Goal: Task Accomplishment & Management: Manage account settings

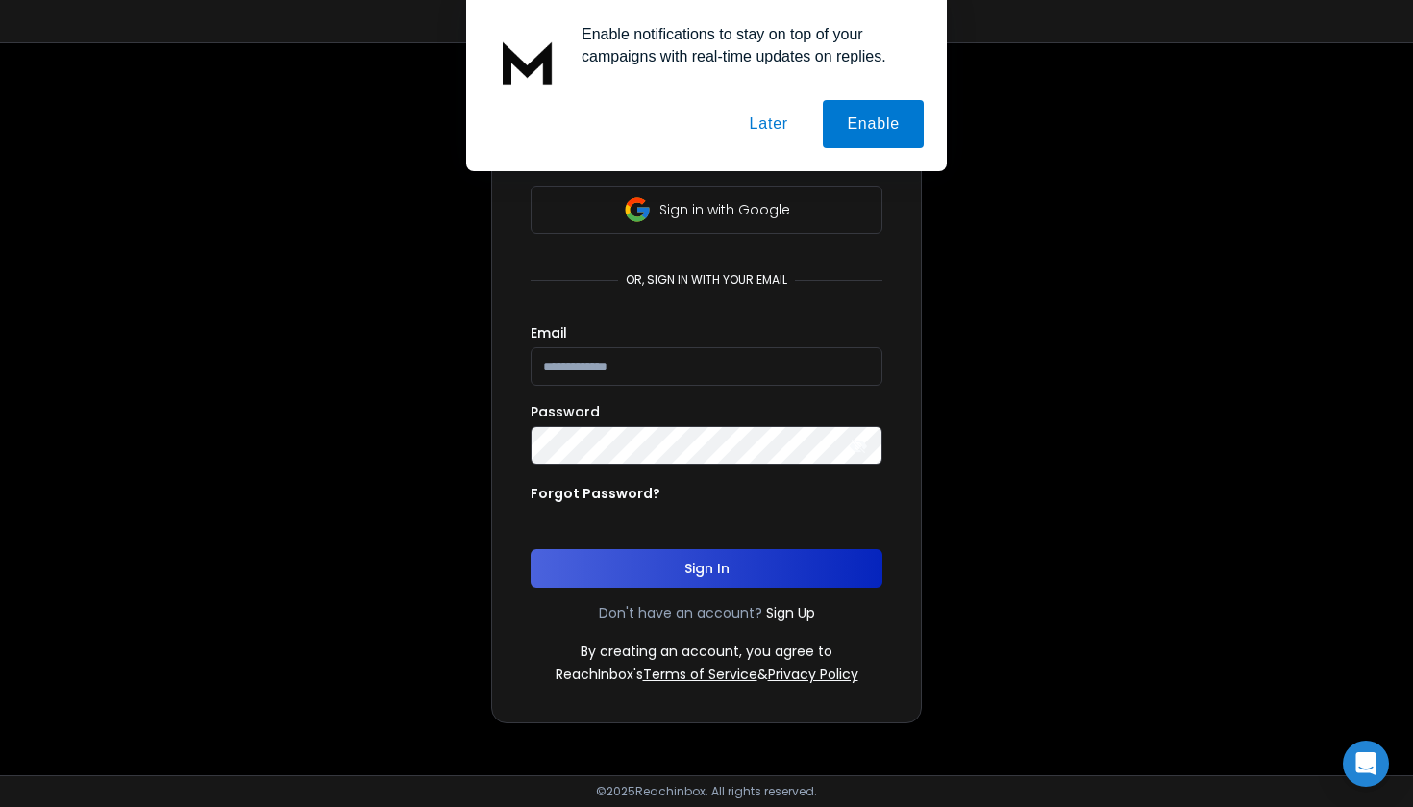
click at [780, 124] on button "Later" at bounding box center [768, 124] width 87 height 48
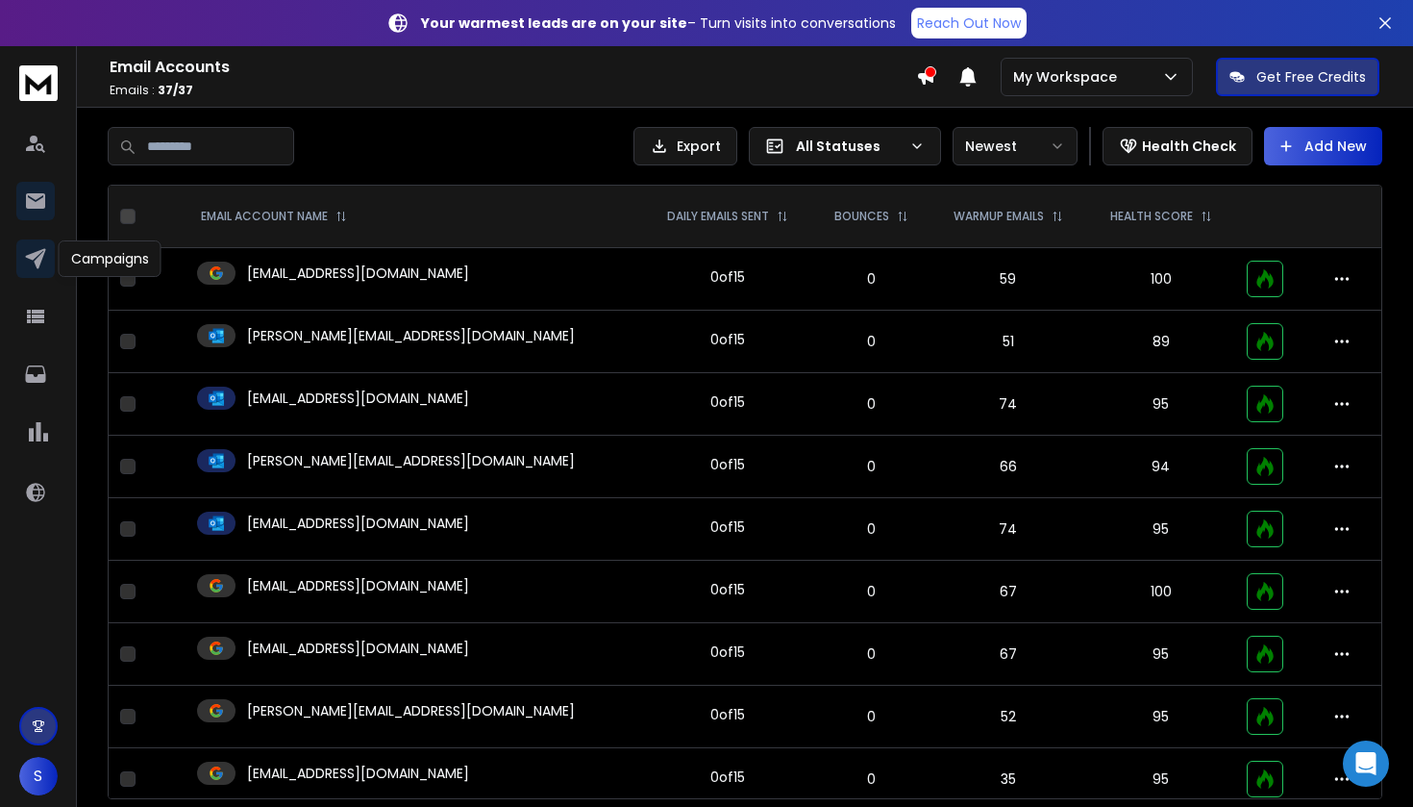
click at [33, 257] on icon at bounding box center [35, 258] width 20 height 20
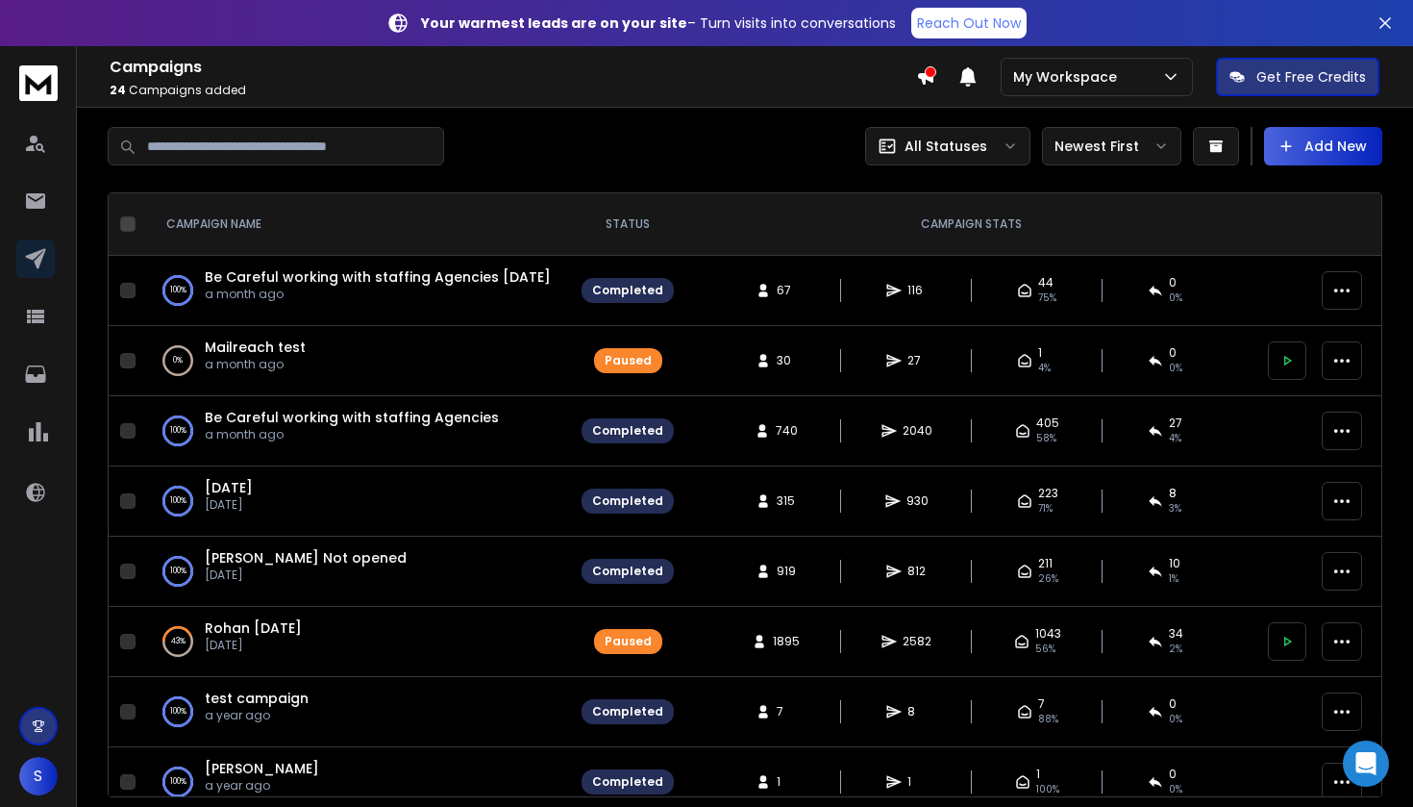
click at [387, 287] on p "a month ago" at bounding box center [378, 294] width 346 height 15
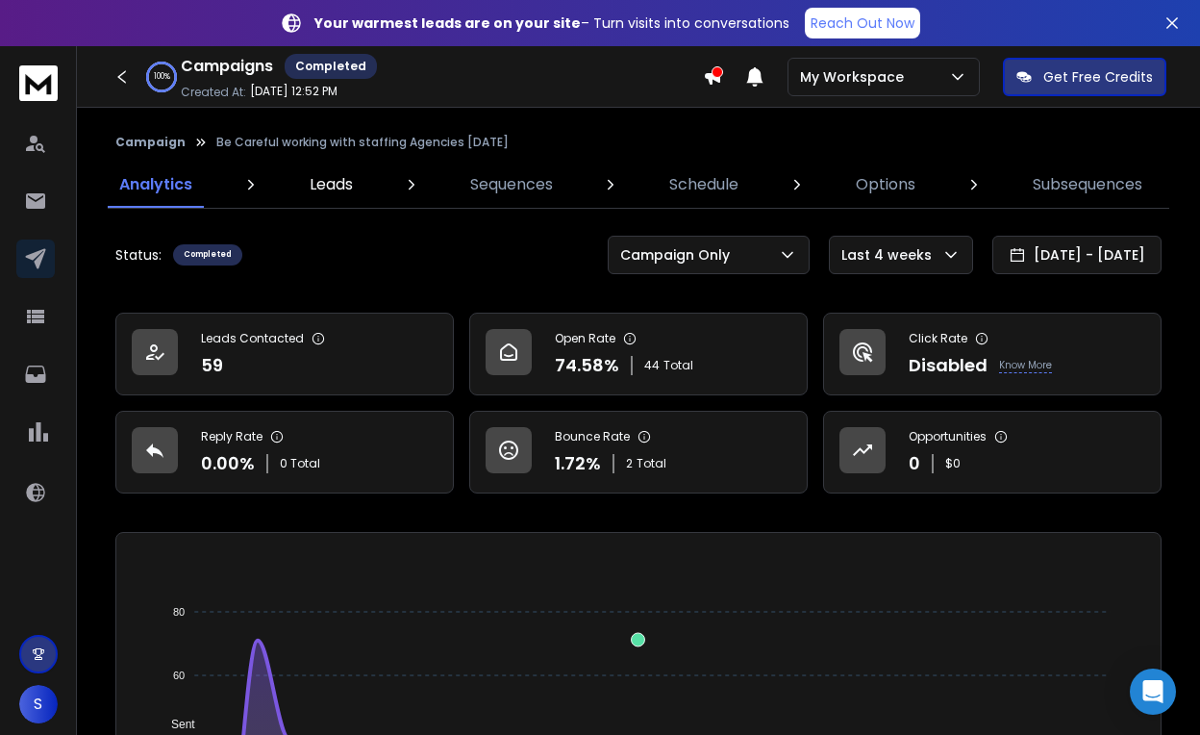
click at [299, 178] on link "Leads" at bounding box center [331, 185] width 66 height 46
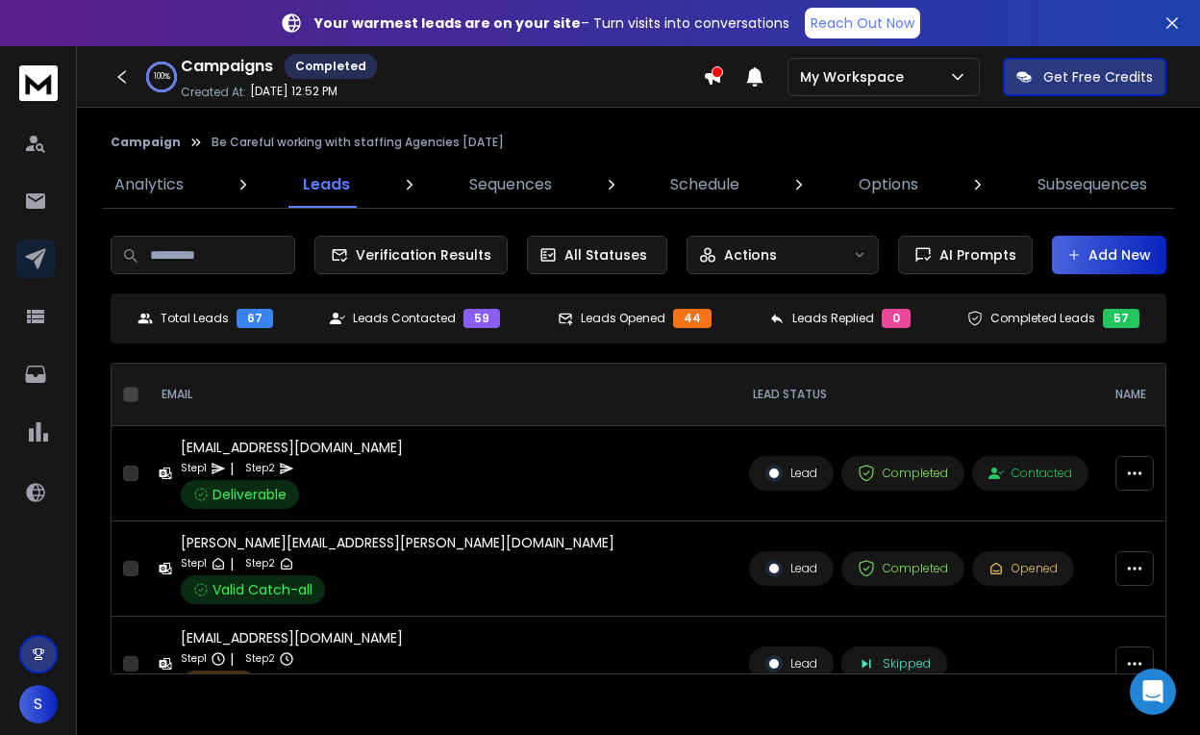
click at [1124, 265] on button "Add New" at bounding box center [1109, 255] width 114 height 38
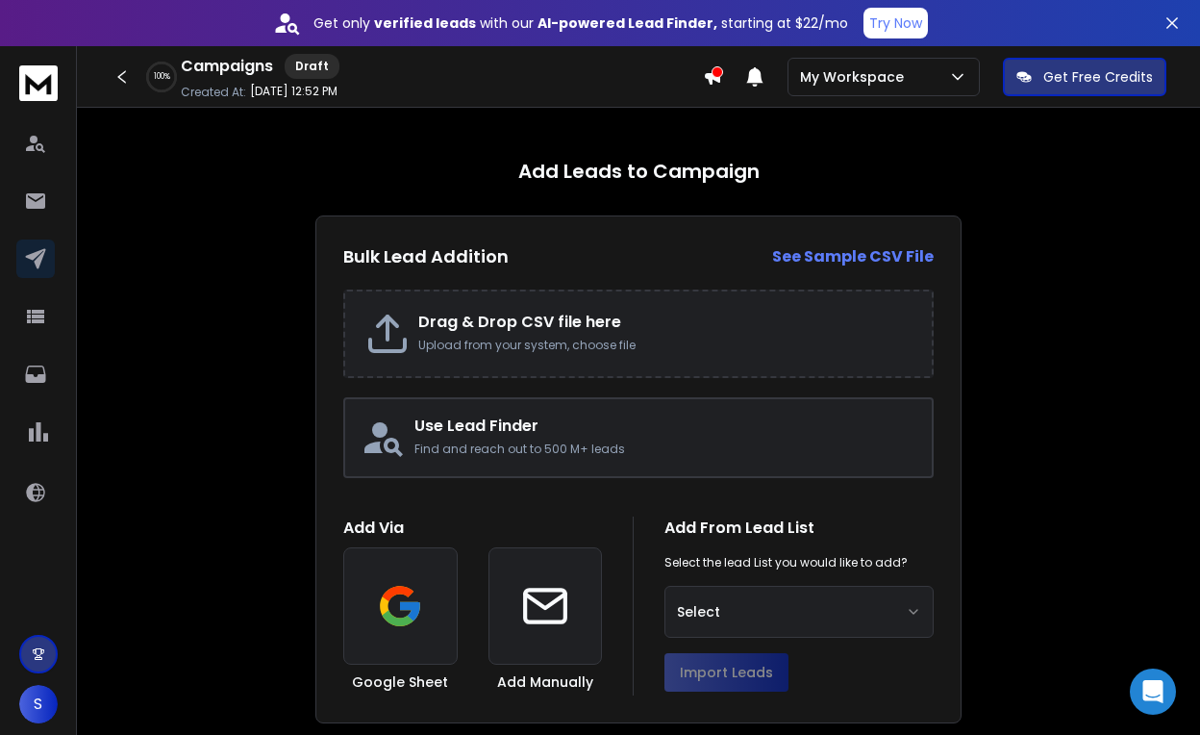
click at [411, 317] on div "Drag & Drop CSV file here Upload from your system, choose file" at bounding box center [638, 334] width 548 height 46
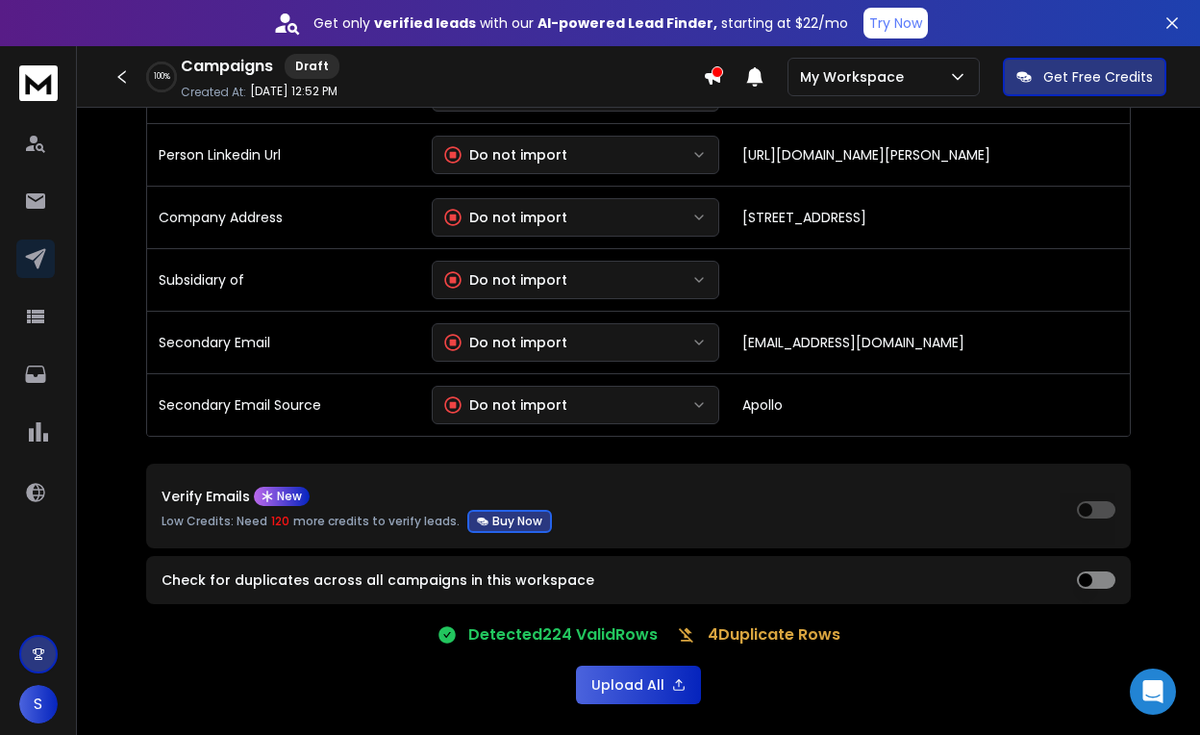
scroll to position [898, 0]
click at [631, 692] on button "Upload All" at bounding box center [638, 684] width 125 height 38
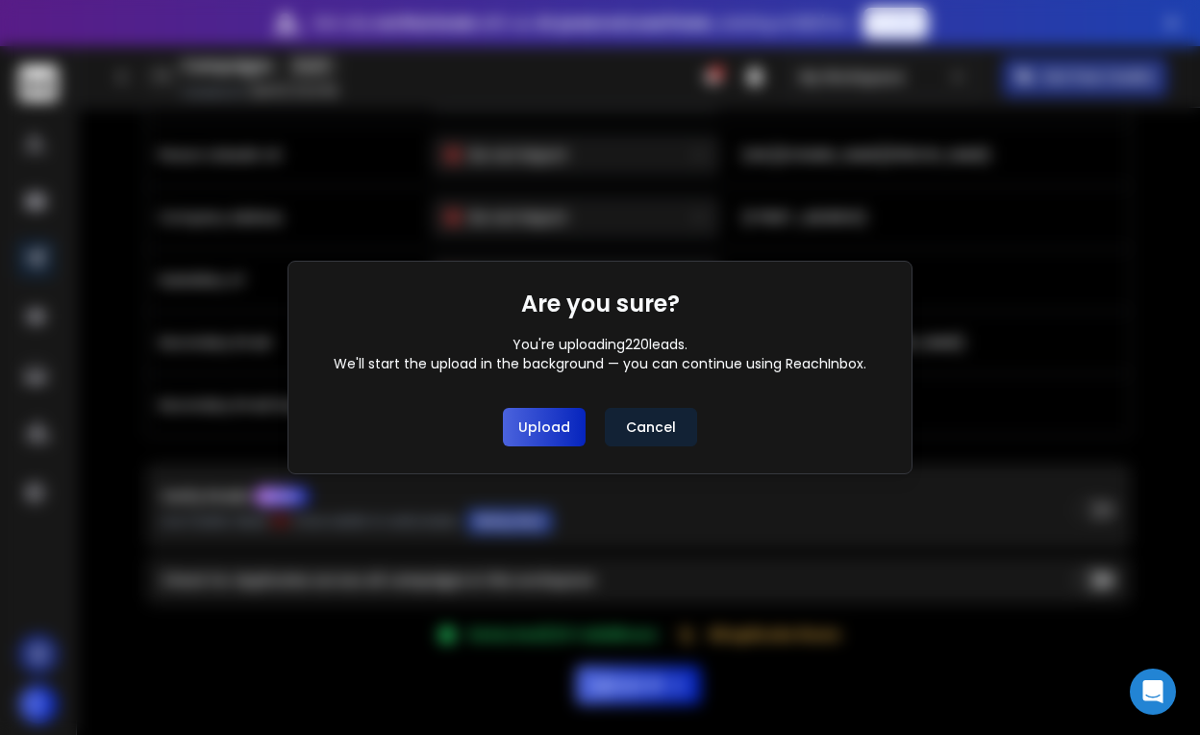
click at [528, 424] on button "Upload" at bounding box center [544, 427] width 83 height 38
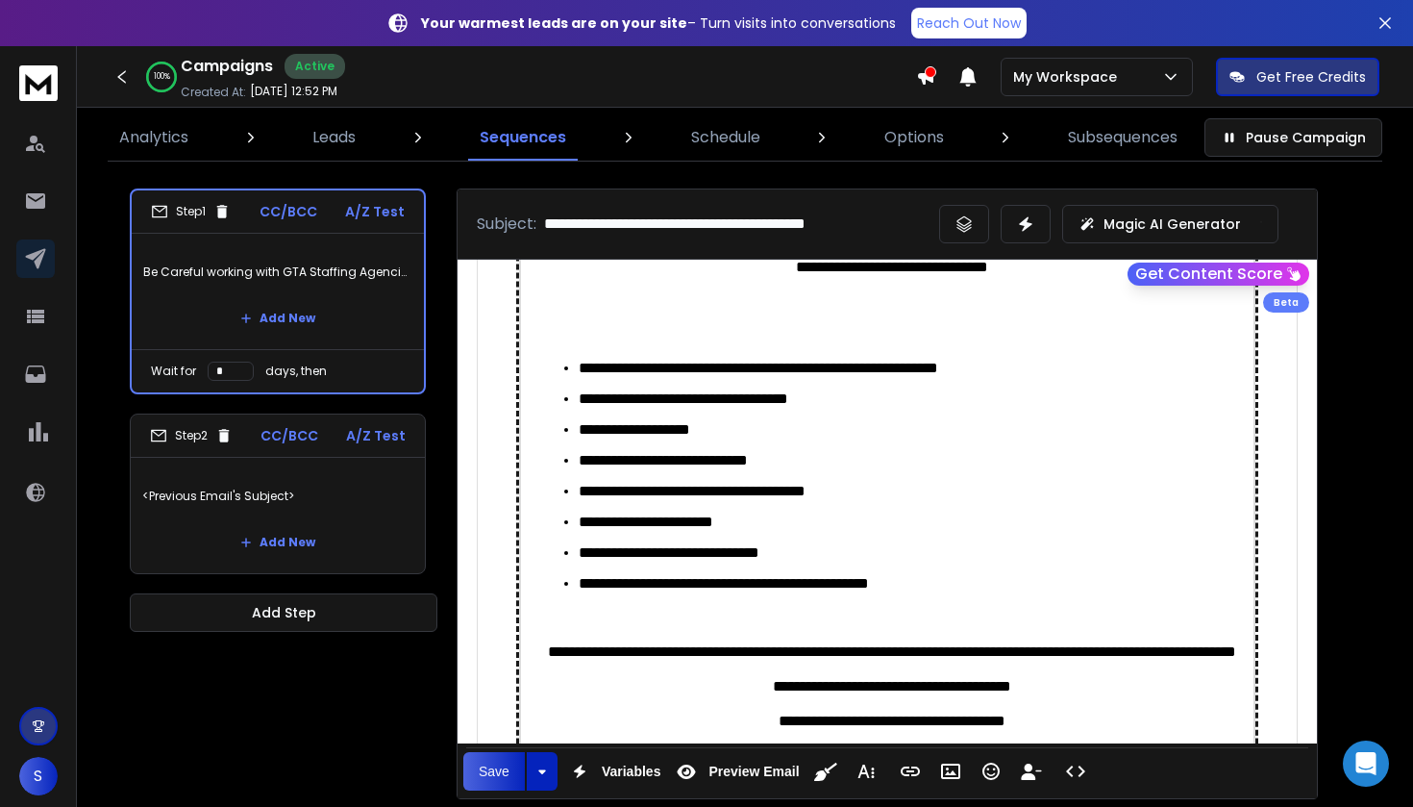
scroll to position [154, 0]
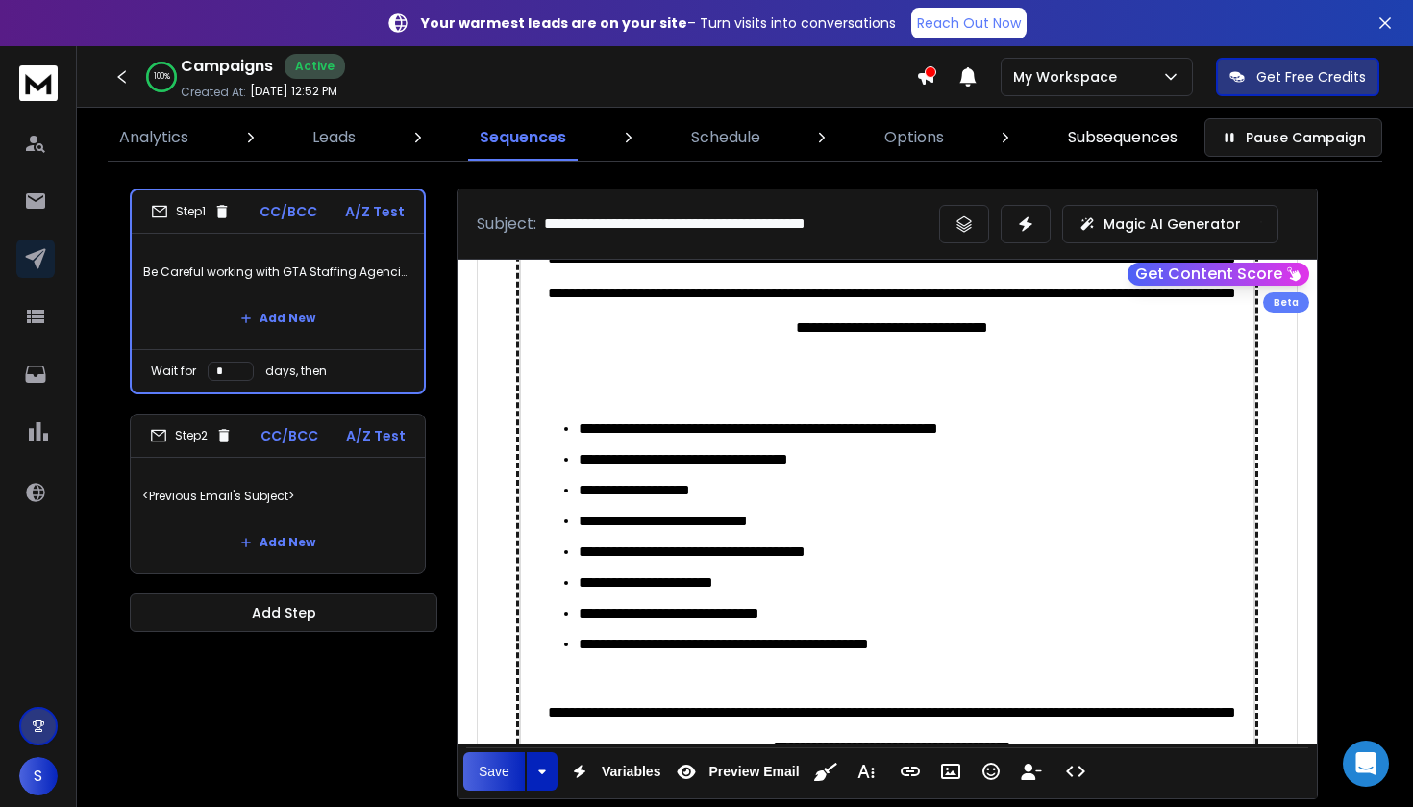
click at [1155, 152] on link "Subsequences" at bounding box center [1123, 137] width 133 height 46
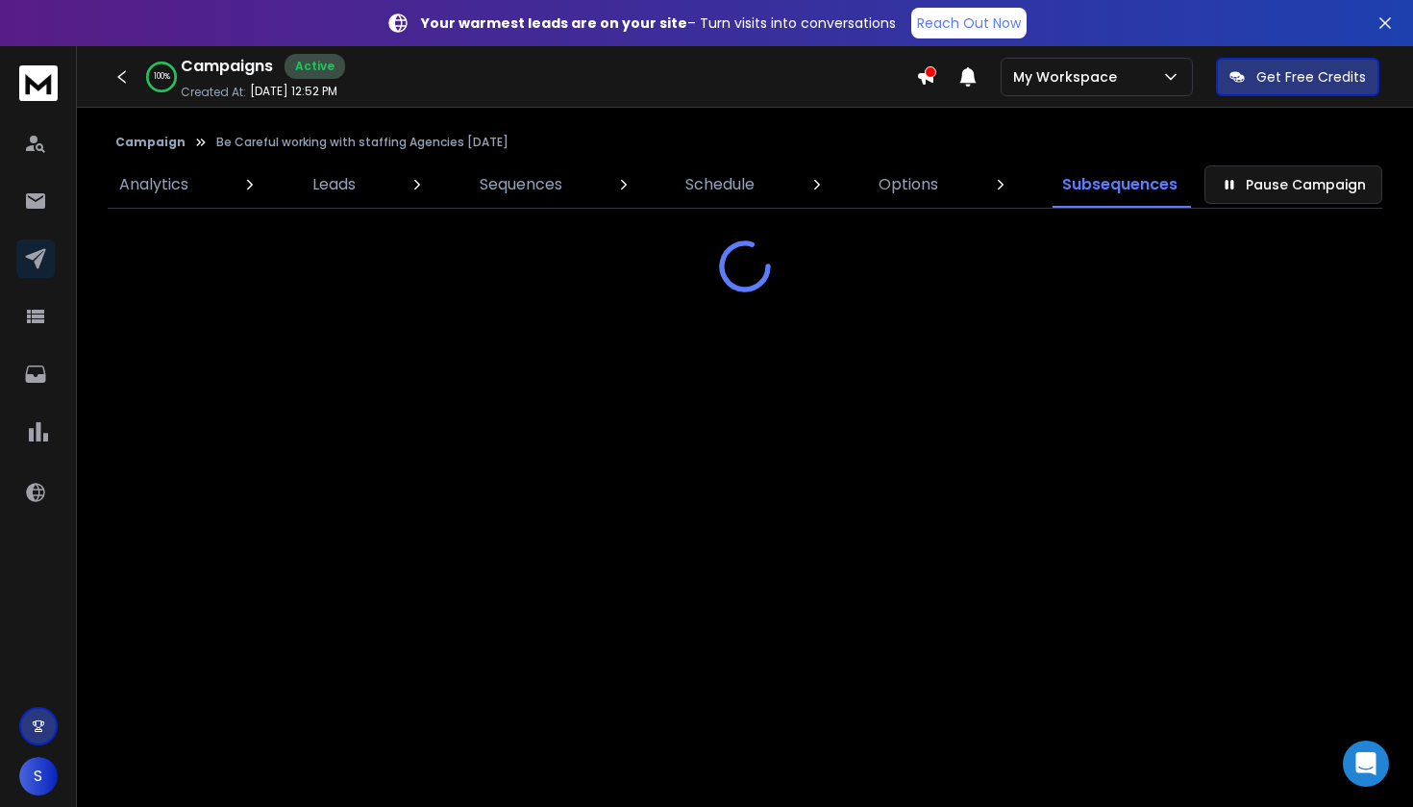
scroll to position [46, 0]
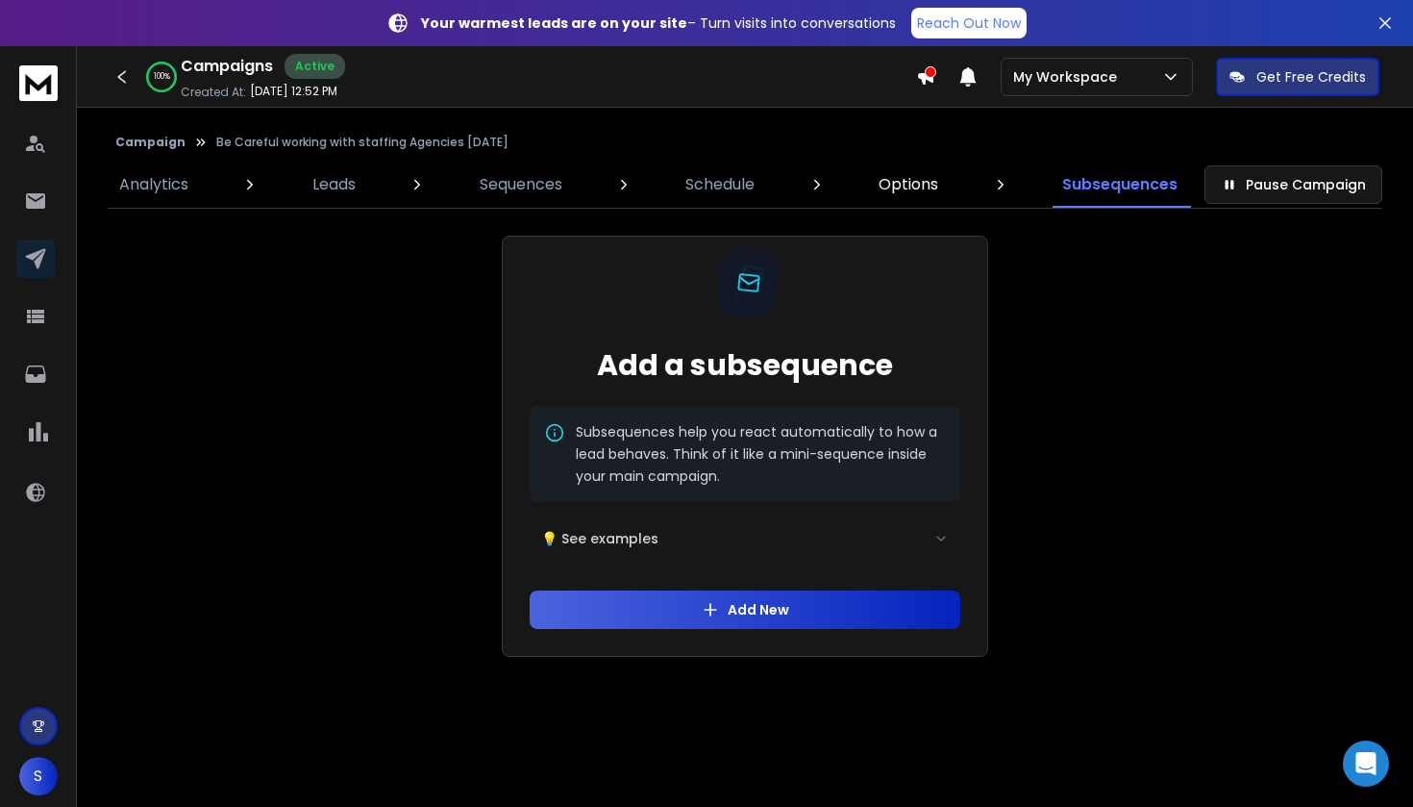
click at [932, 162] on link "Options" at bounding box center [908, 185] width 83 height 46
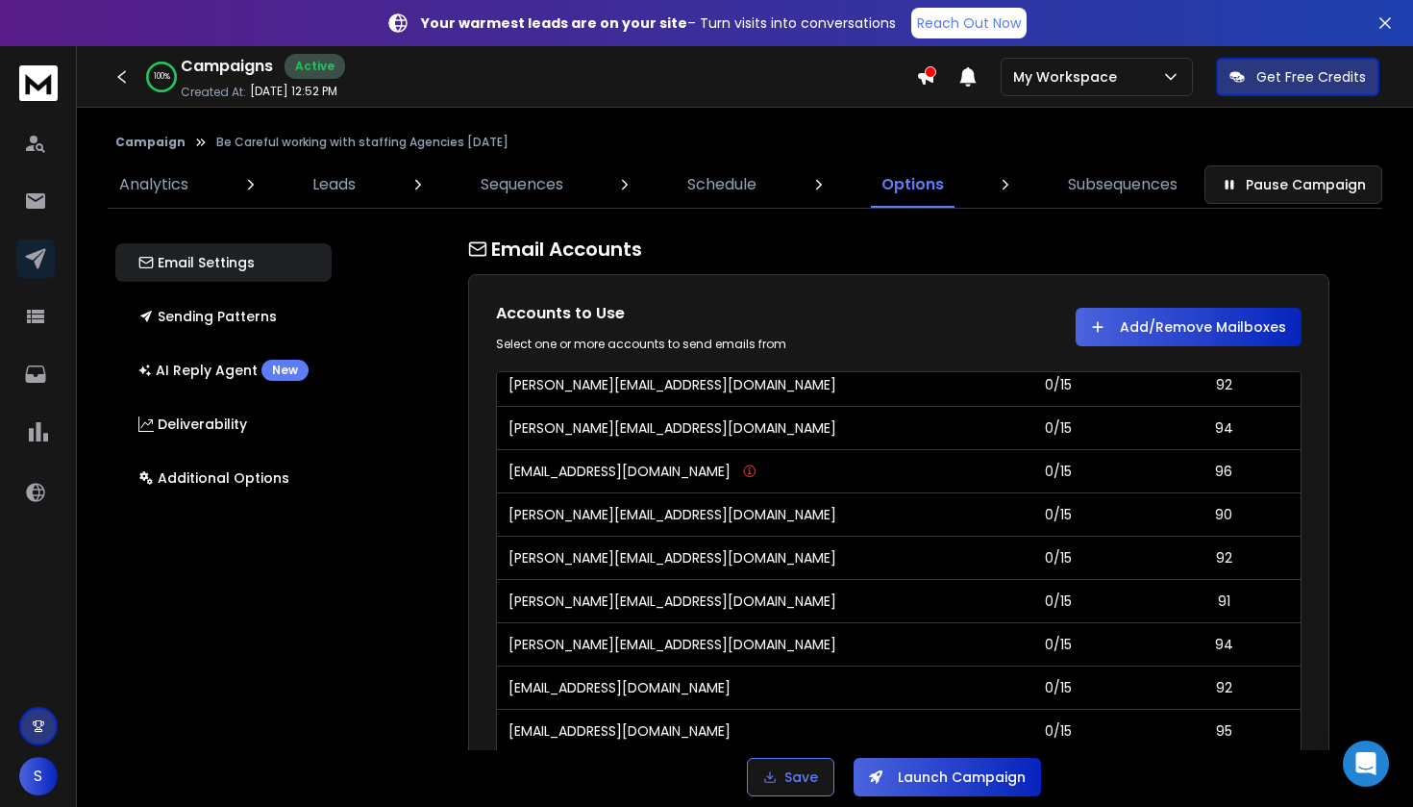
scroll to position [302, 0]
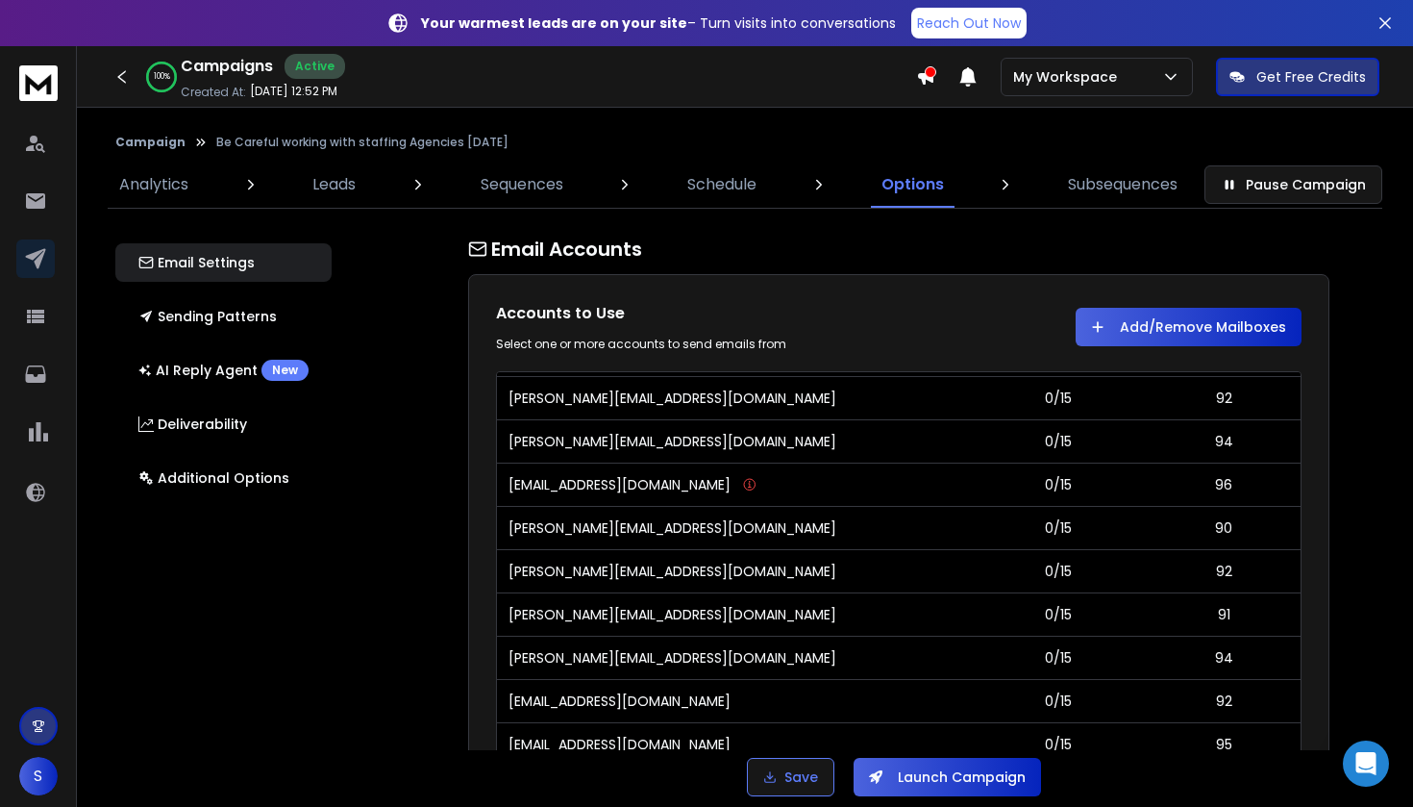
click at [1173, 332] on button "Add/Remove Mailboxes" at bounding box center [1189, 327] width 226 height 38
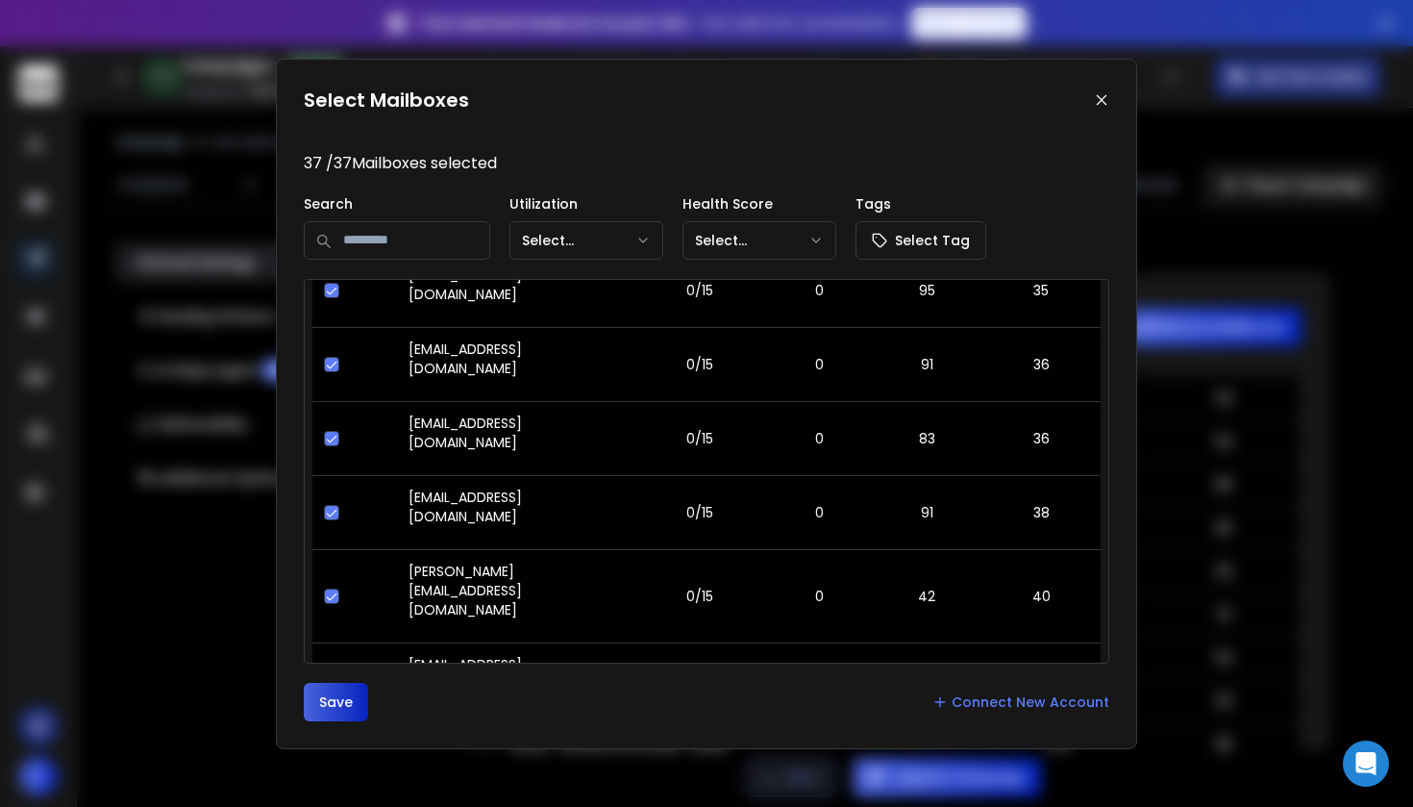
scroll to position [61, 0]
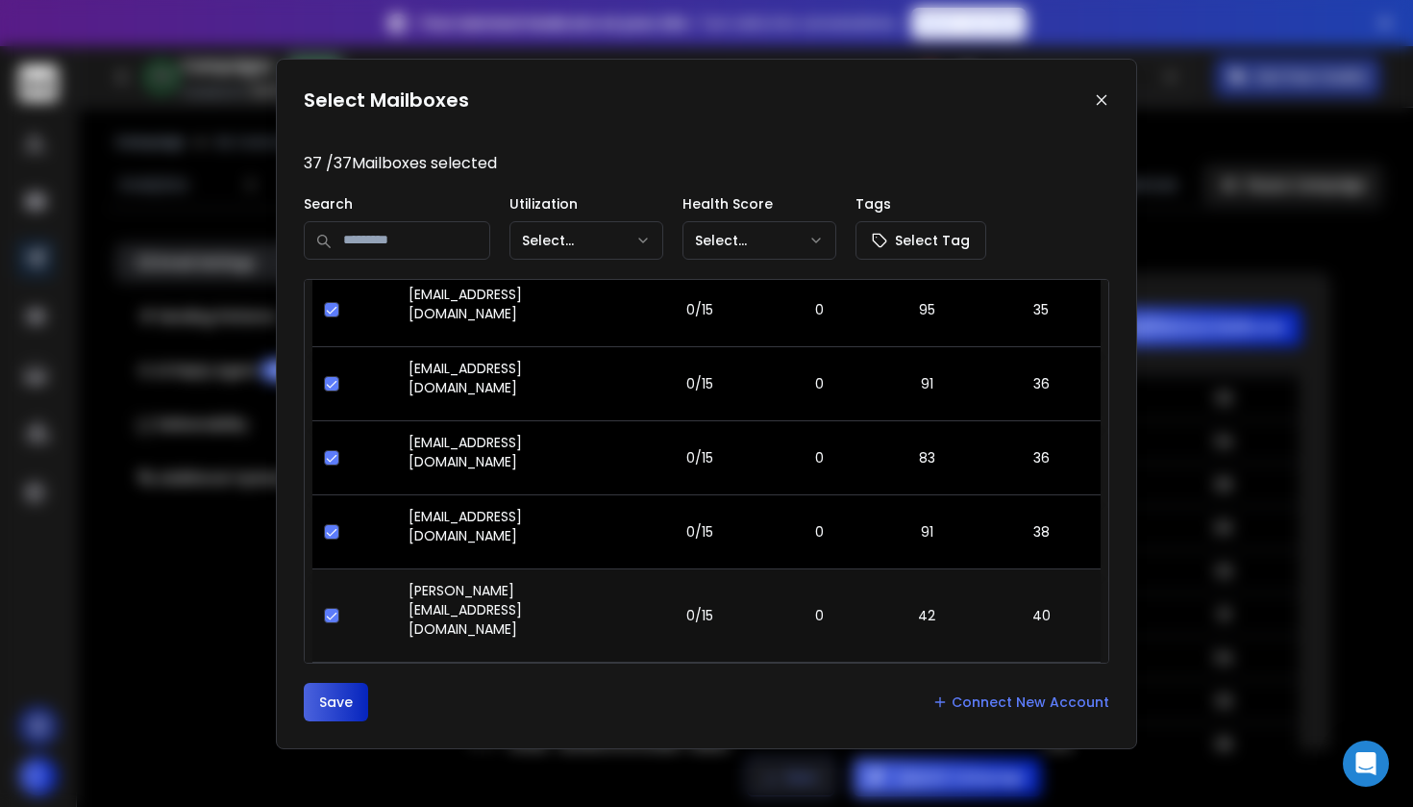
click at [325, 608] on button "button" at bounding box center [331, 615] width 15 height 15
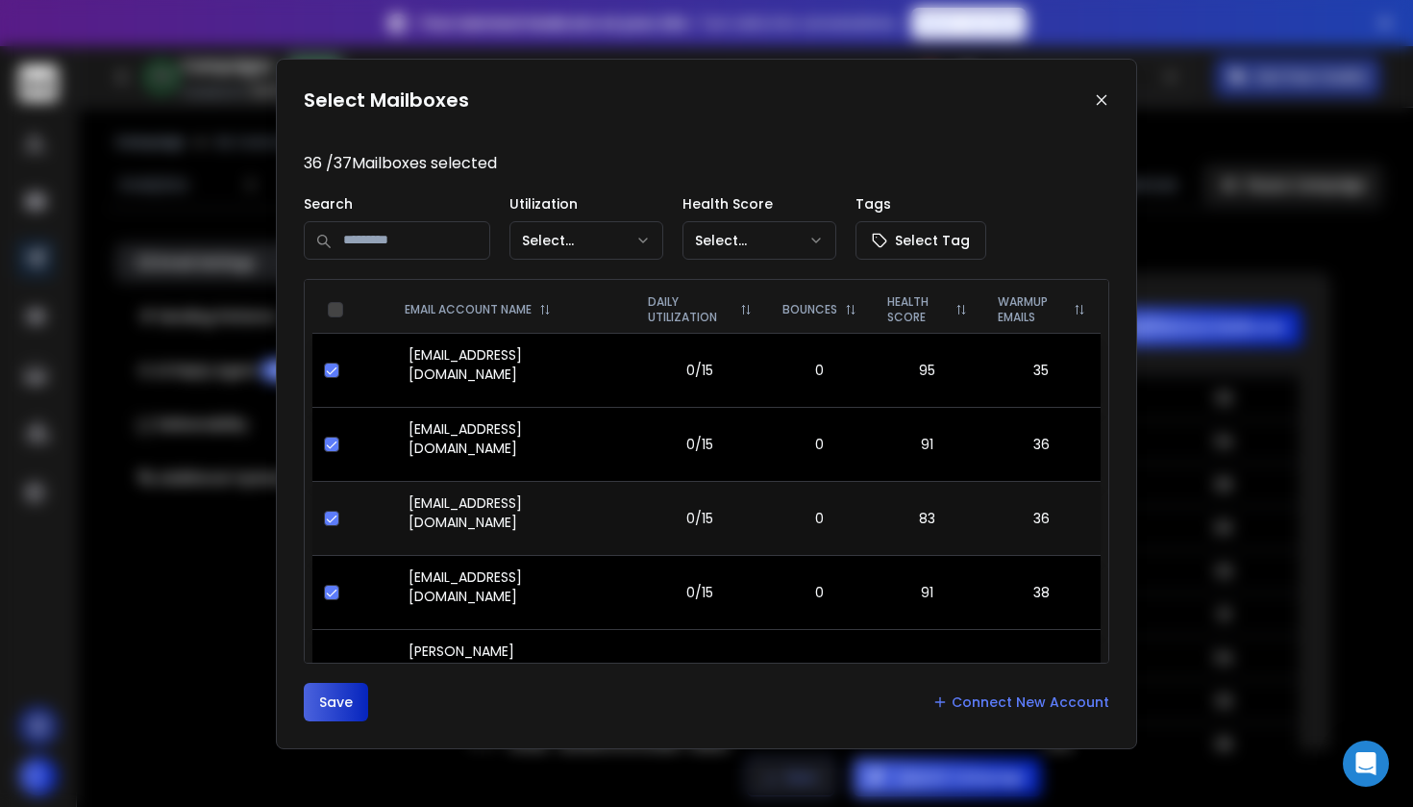
scroll to position [0, 0]
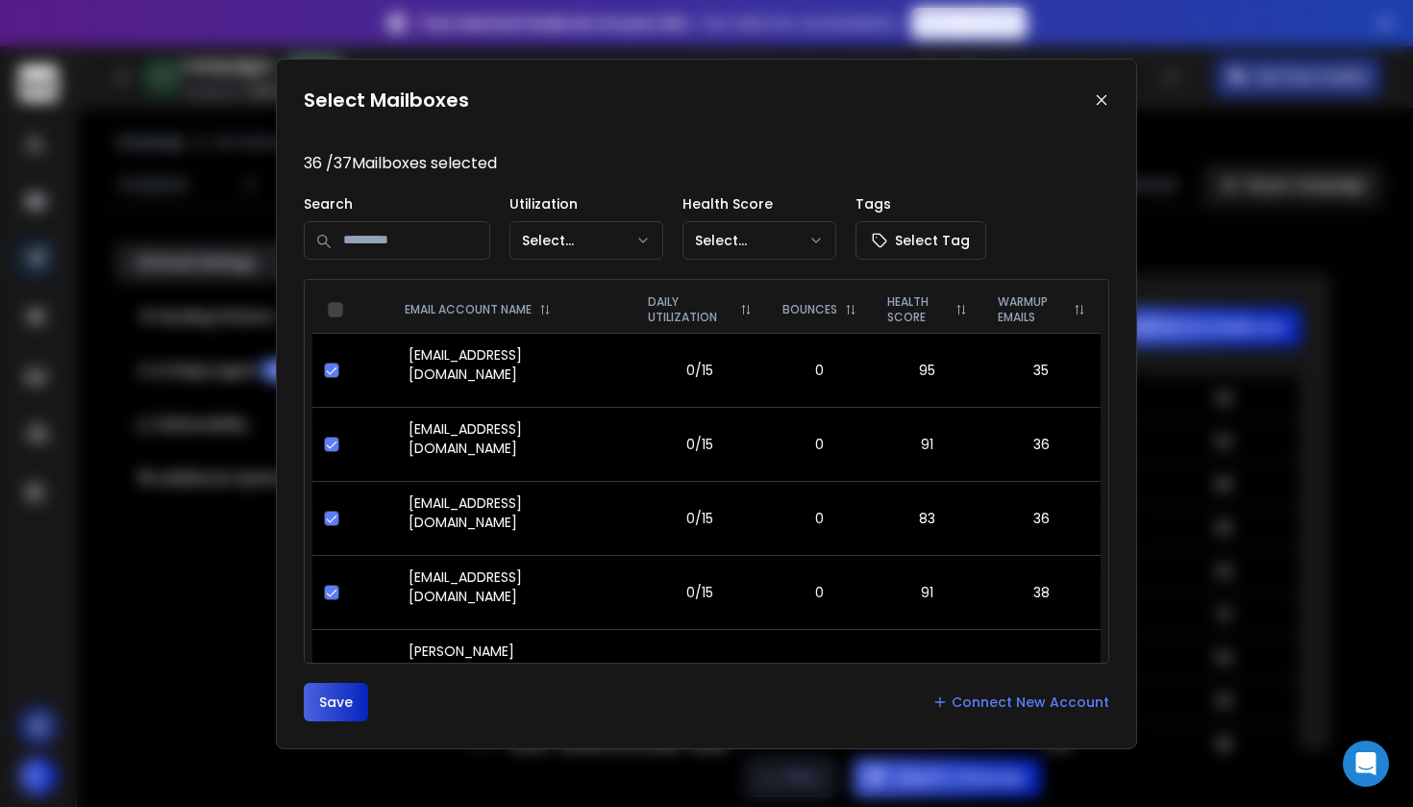
click at [352, 710] on button "Save" at bounding box center [336, 702] width 64 height 38
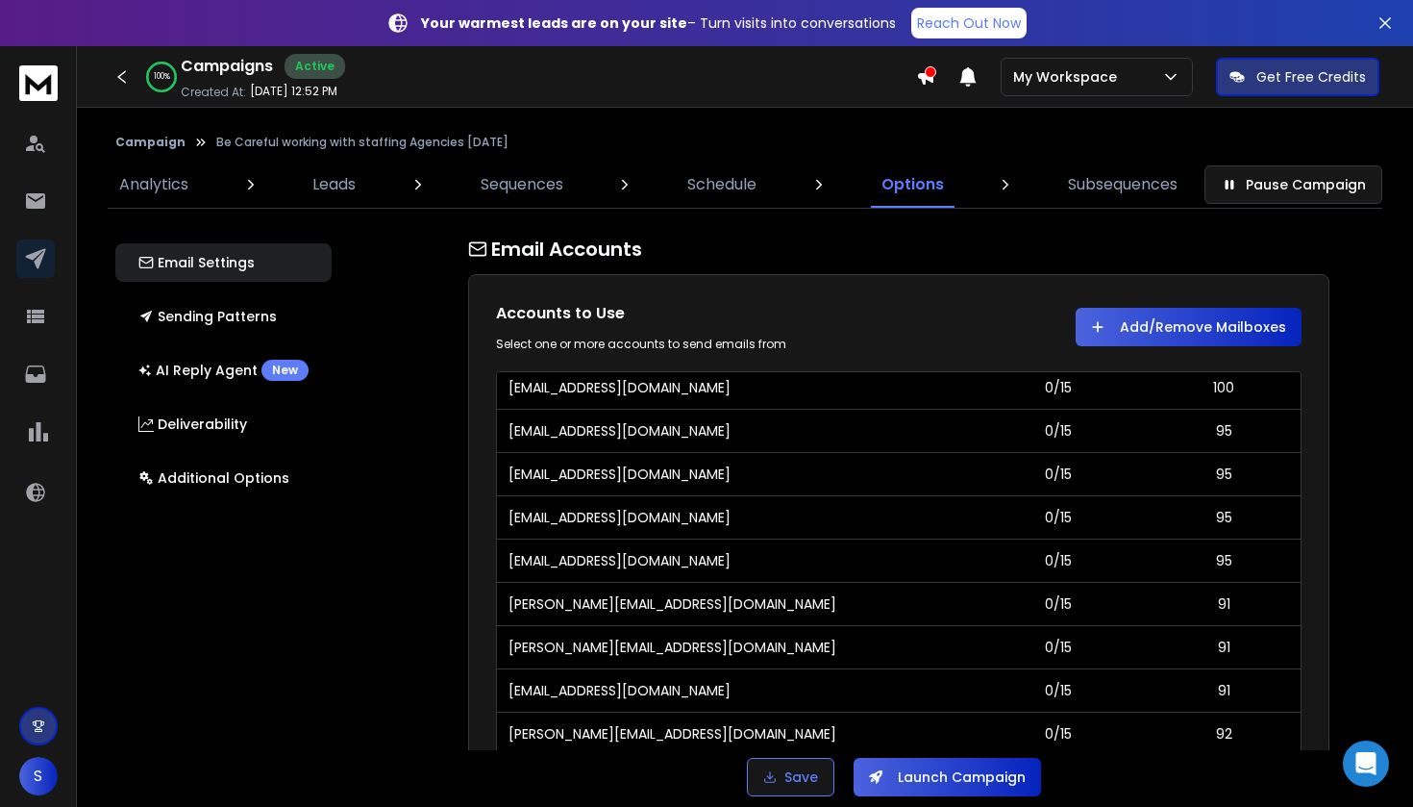
scroll to position [1221, 0]
click at [983, 791] on button "Launch Campaign" at bounding box center [947, 777] width 187 height 38
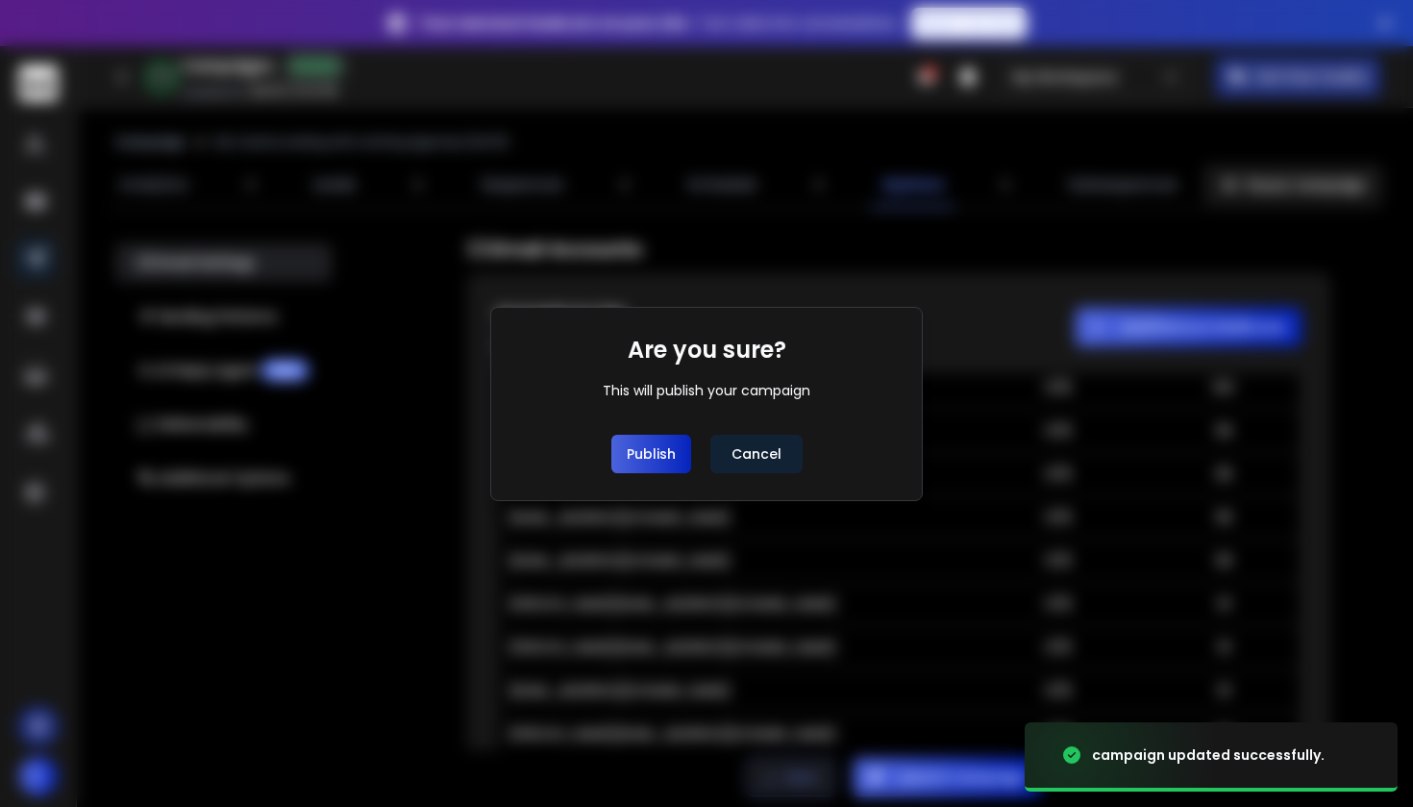
click at [631, 465] on button "Publish" at bounding box center [651, 454] width 80 height 38
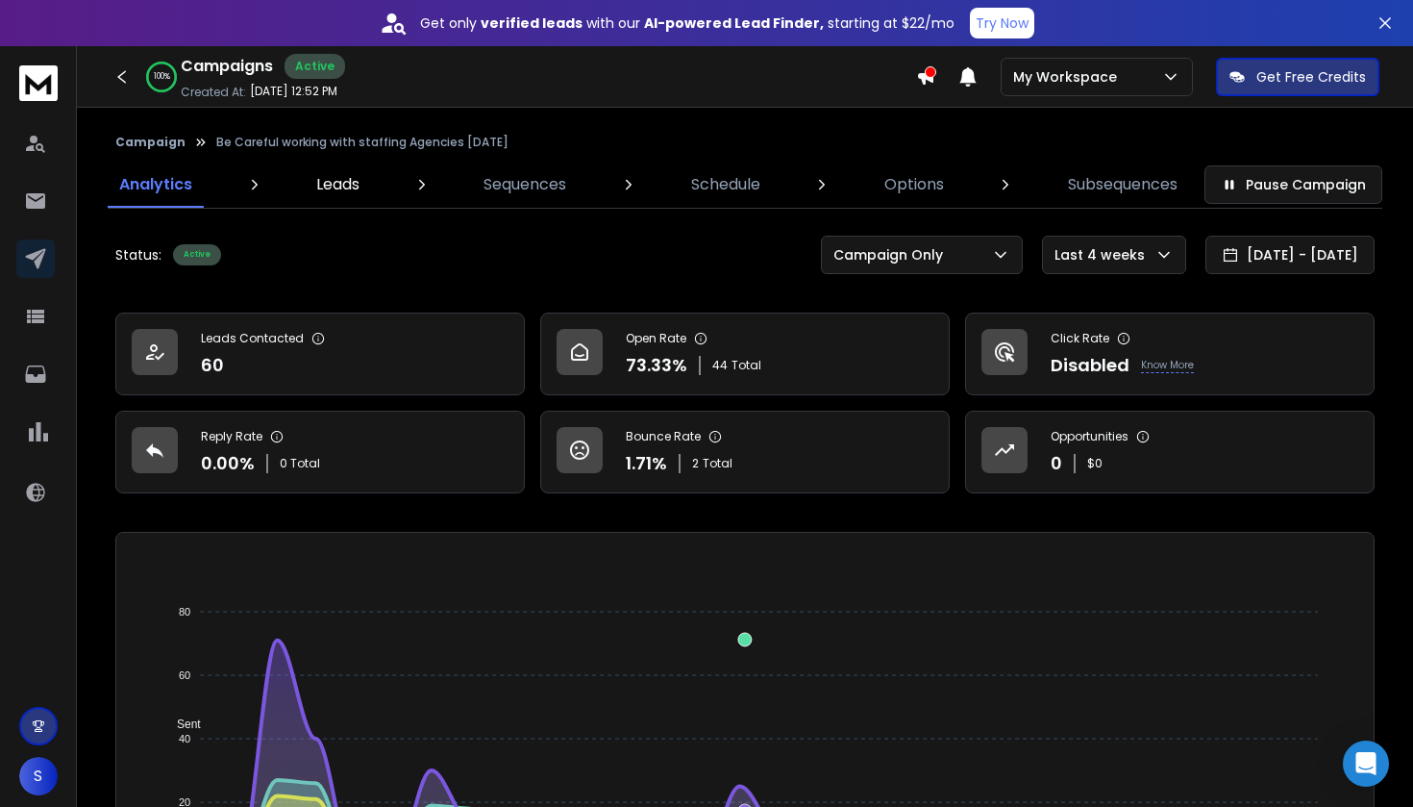
click at [351, 192] on p "Leads" at bounding box center [337, 184] width 43 height 23
